Goal: Task Accomplishment & Management: Use online tool/utility

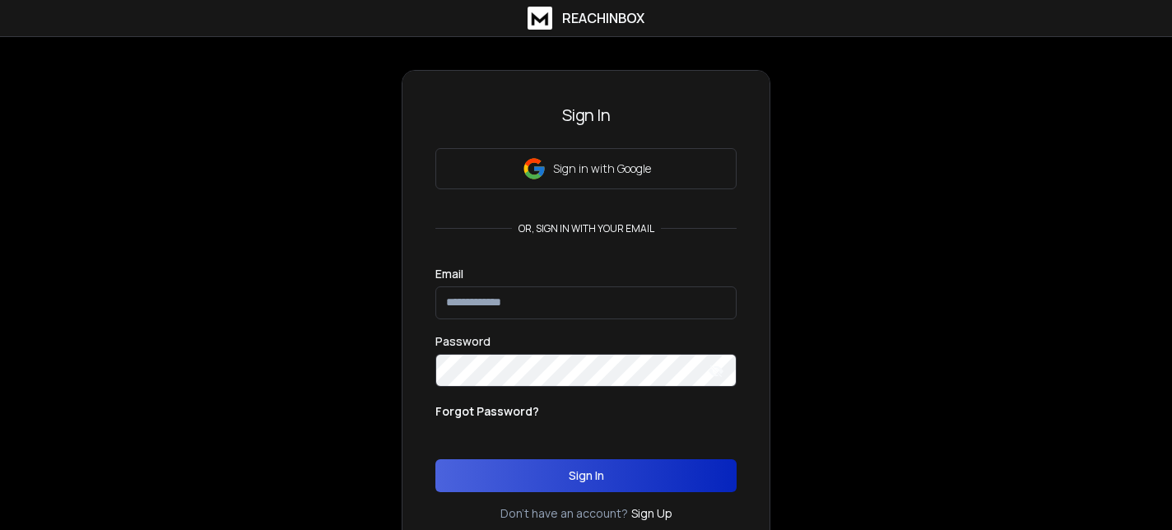
type input "**********"
click at [594, 469] on button "Sign In" at bounding box center [585, 475] width 301 height 33
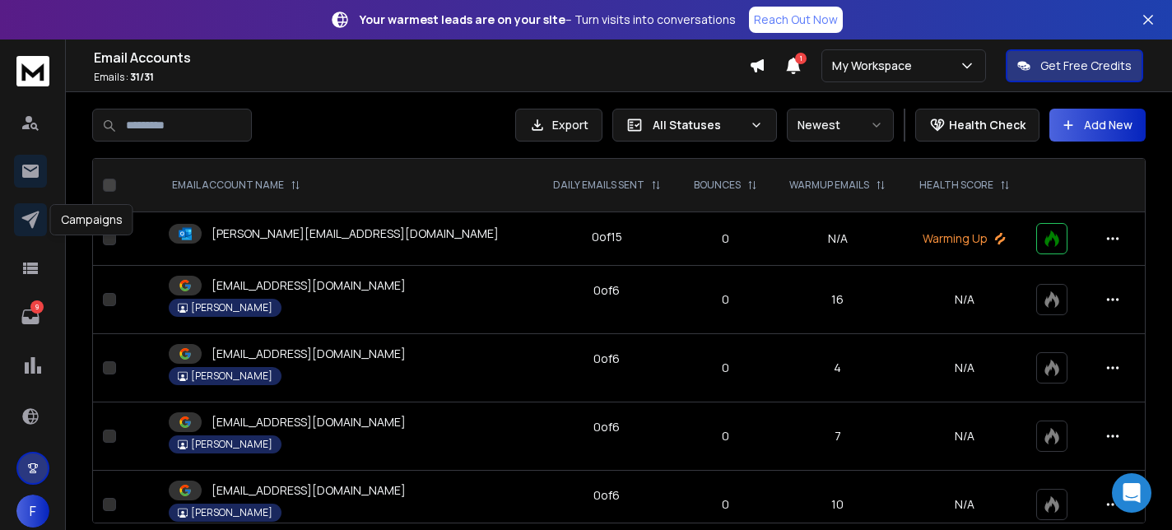
click at [30, 221] on icon at bounding box center [29, 219] width 17 height 17
